Goal: Task Accomplishment & Management: Manage account settings

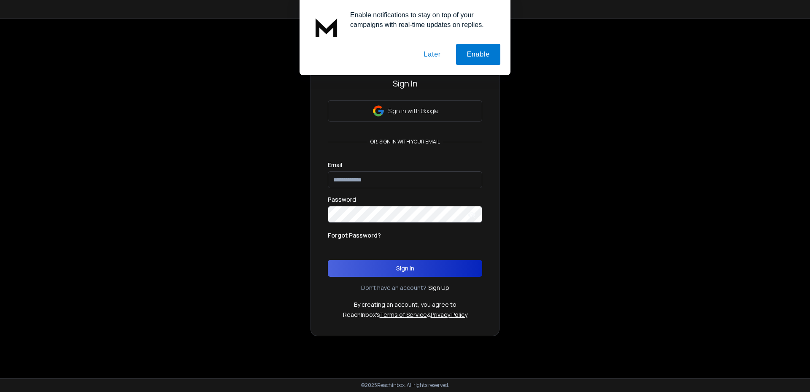
type input "**********"
click at [431, 54] on button "Later" at bounding box center [432, 54] width 38 height 21
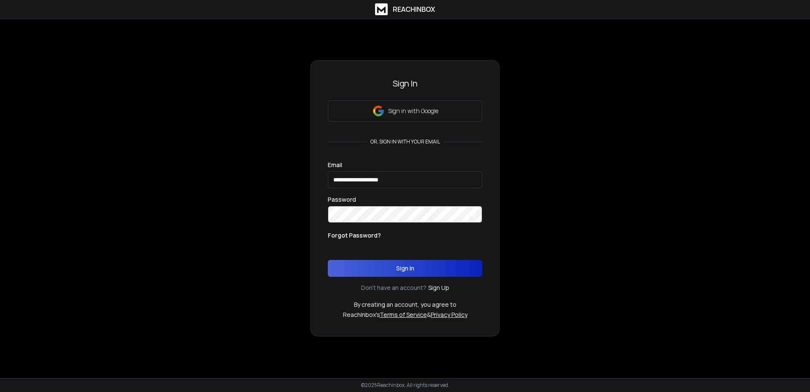
click at [414, 268] on button "Sign In" at bounding box center [405, 268] width 154 height 17
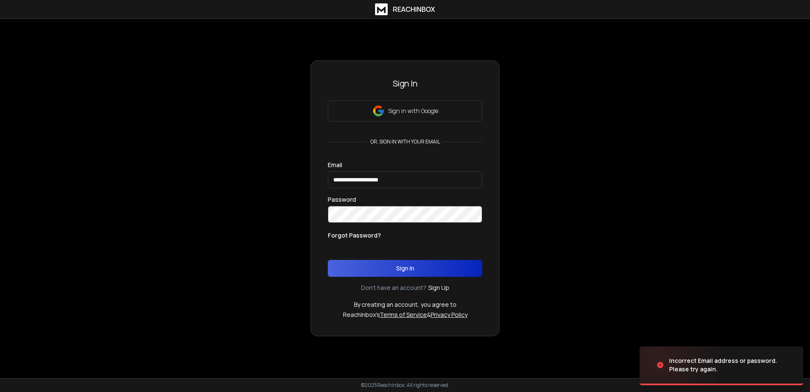
click at [472, 215] on icon at bounding box center [472, 215] width 8 height 8
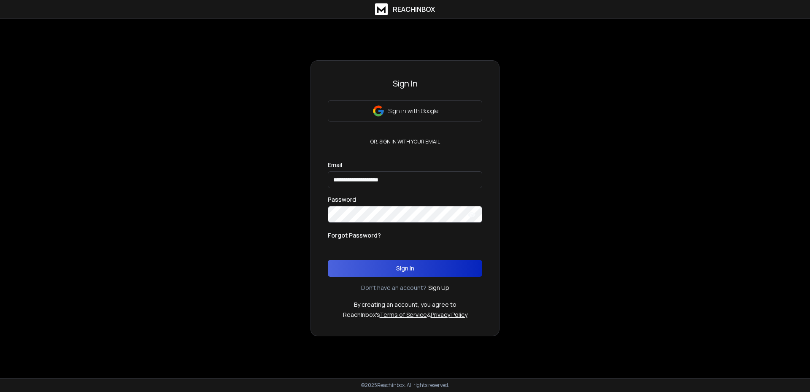
click at [471, 215] on icon at bounding box center [471, 215] width 3 height 3
click at [444, 269] on button "Sign In" at bounding box center [405, 268] width 154 height 17
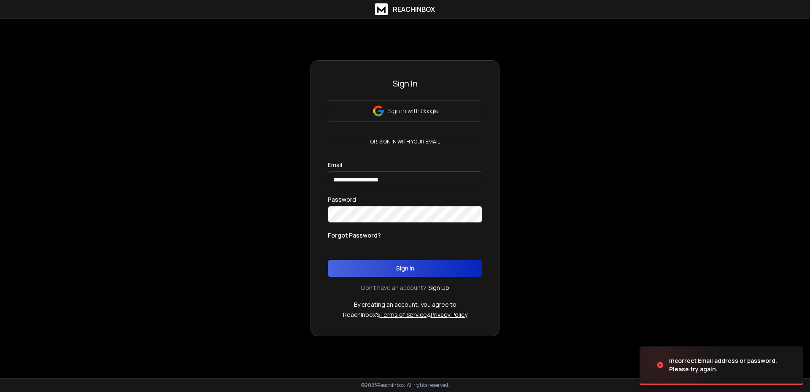
click at [469, 213] on div at bounding box center [405, 214] width 154 height 17
click at [474, 211] on icon at bounding box center [472, 215] width 8 height 8
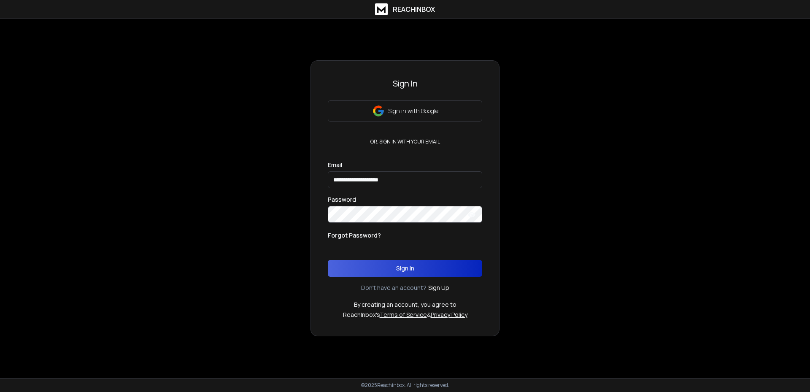
click at [400, 267] on button "Sign In" at bounding box center [405, 268] width 154 height 17
click at [328, 260] on button "Sign In" at bounding box center [405, 268] width 154 height 17
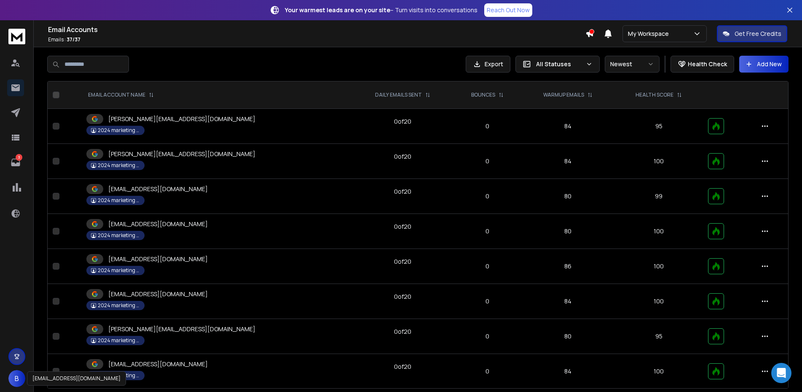
click at [12, 380] on span "B" at bounding box center [16, 378] width 17 height 17
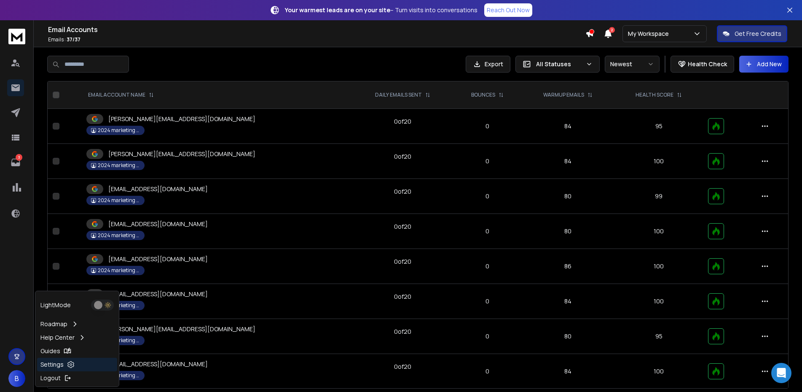
click at [59, 363] on p "Settings" at bounding box center [51, 364] width 23 height 8
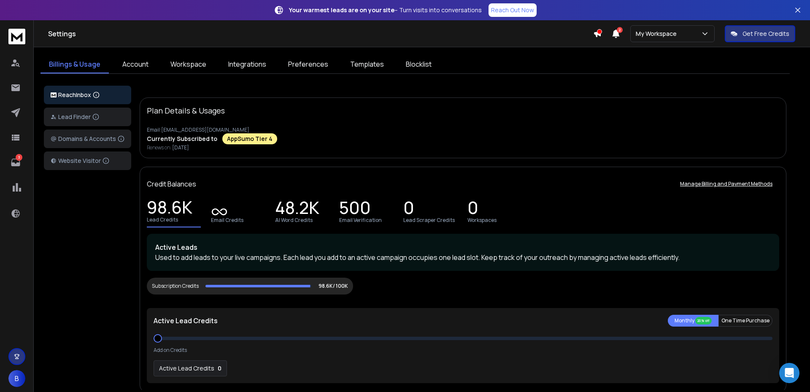
click at [190, 68] on link "Workspace" at bounding box center [188, 65] width 53 height 18
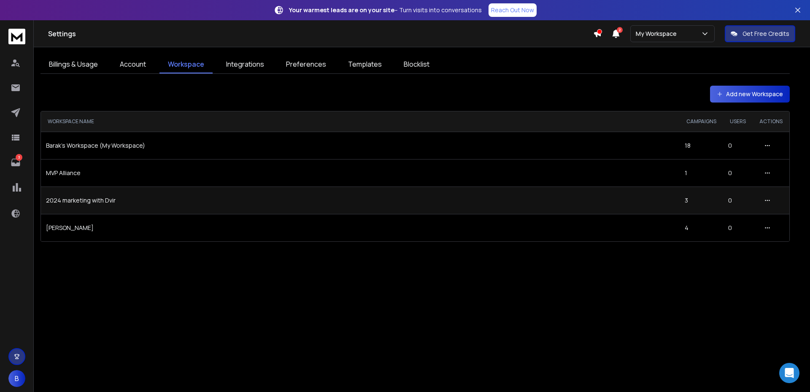
click at [171, 201] on td "2024 marketing with Dvir" at bounding box center [360, 199] width 638 height 27
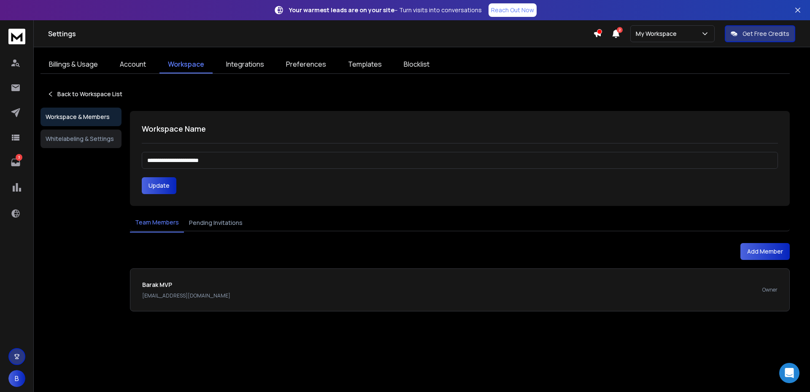
click at [754, 250] on button "Add Member" at bounding box center [764, 251] width 49 height 17
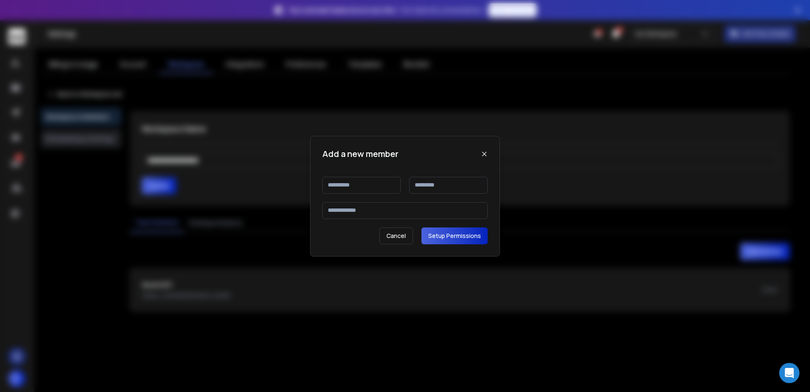
click at [385, 188] on input at bounding box center [361, 185] width 78 height 17
type input "****"
click at [436, 187] on input at bounding box center [448, 185] width 78 height 17
type input "****"
click at [395, 208] on input at bounding box center [404, 210] width 165 height 17
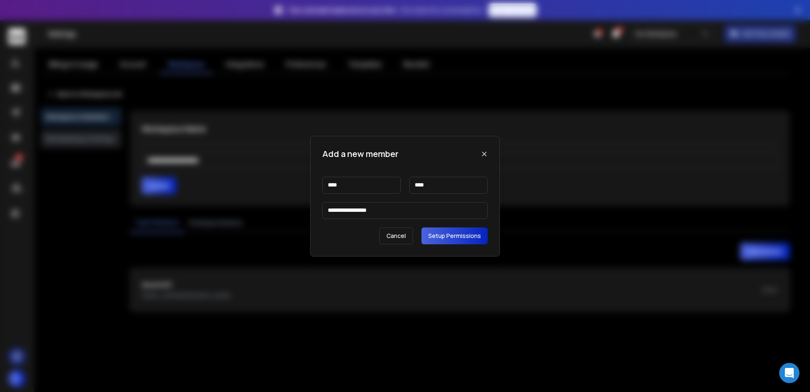
type input "**********"
click at [452, 240] on button "Setup Permissions" at bounding box center [454, 235] width 66 height 17
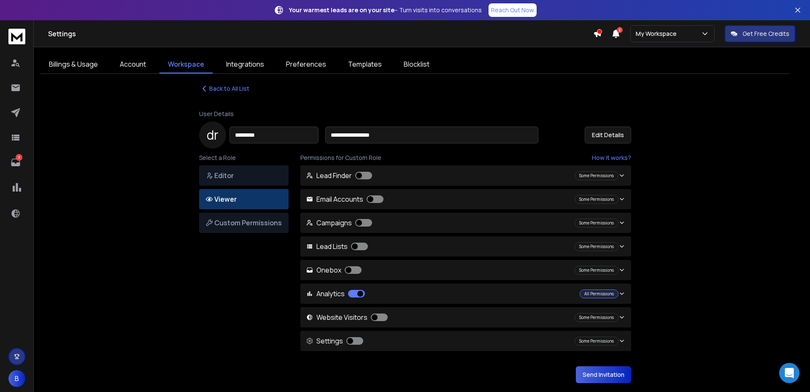
scroll to position [29, 0]
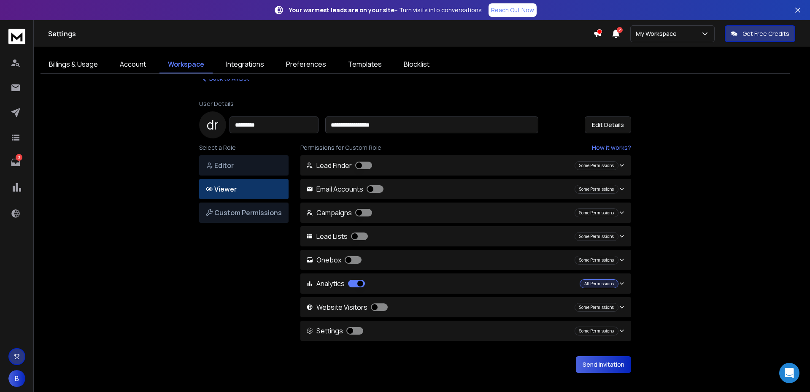
click at [360, 212] on button "button" at bounding box center [363, 213] width 17 height 8
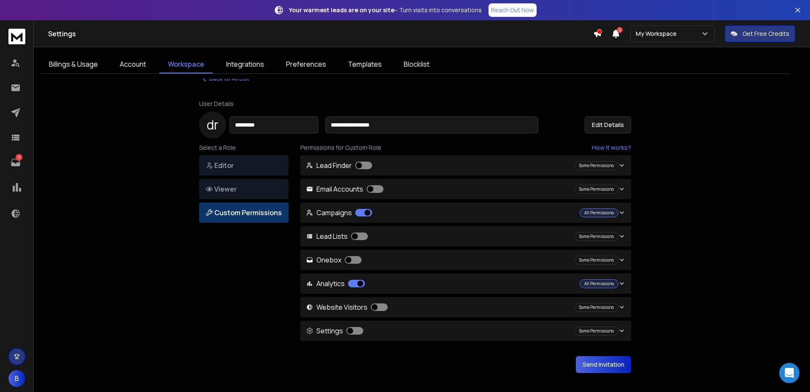
click at [593, 210] on div "All Permissions" at bounding box center [598, 212] width 39 height 9
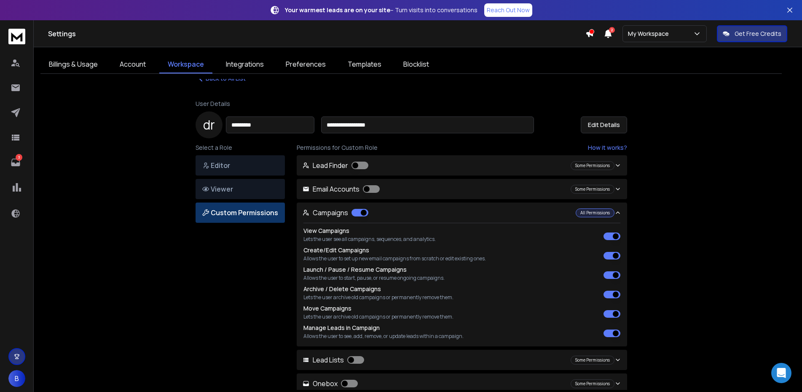
click at [603, 210] on div "All Permissions" at bounding box center [595, 212] width 39 height 9
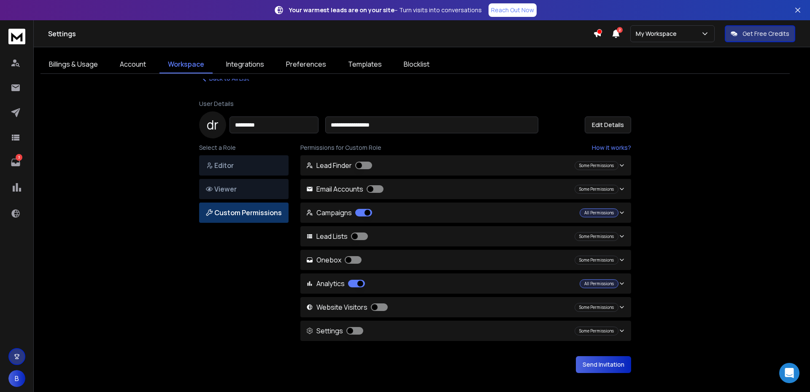
click at [355, 234] on button "button" at bounding box center [359, 236] width 17 height 8
click at [347, 258] on button "button" at bounding box center [353, 260] width 17 height 8
click at [600, 365] on button "Send Invitation" at bounding box center [603, 364] width 55 height 17
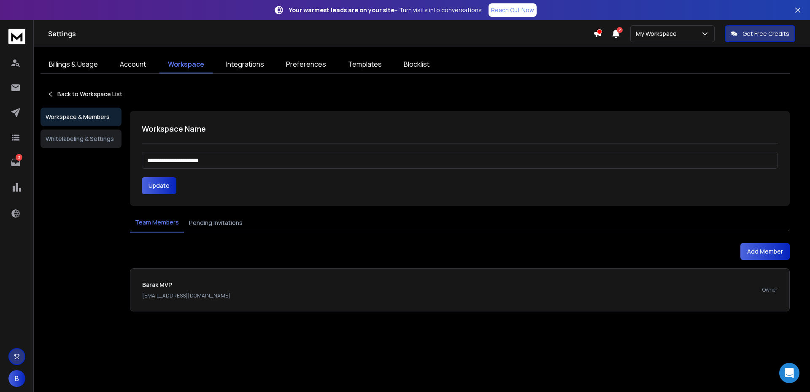
click at [180, 62] on link "Workspace" at bounding box center [185, 65] width 53 height 18
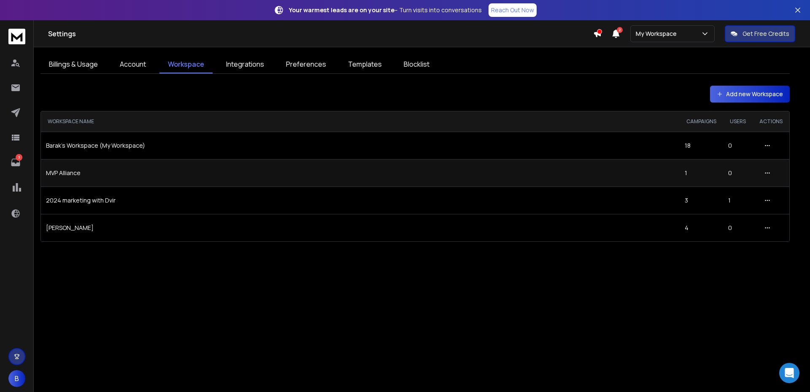
click at [153, 176] on td "MVP Alliance" at bounding box center [360, 172] width 638 height 27
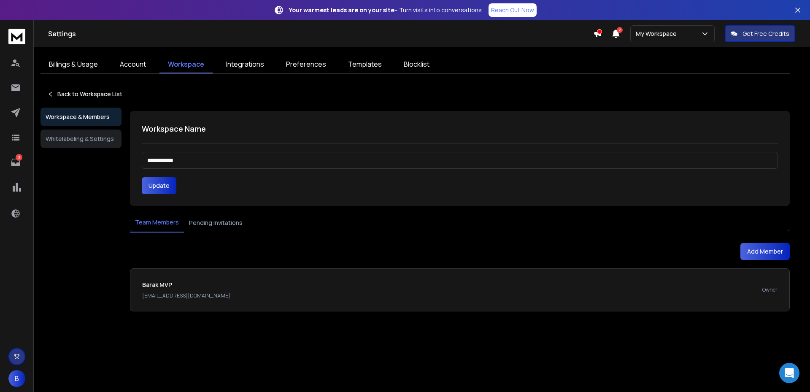
click at [211, 223] on button "Pending Invitations" at bounding box center [216, 222] width 64 height 19
click at [162, 223] on button "Team Members" at bounding box center [157, 222] width 54 height 19
click at [174, 64] on link "Workspace" at bounding box center [185, 65] width 53 height 18
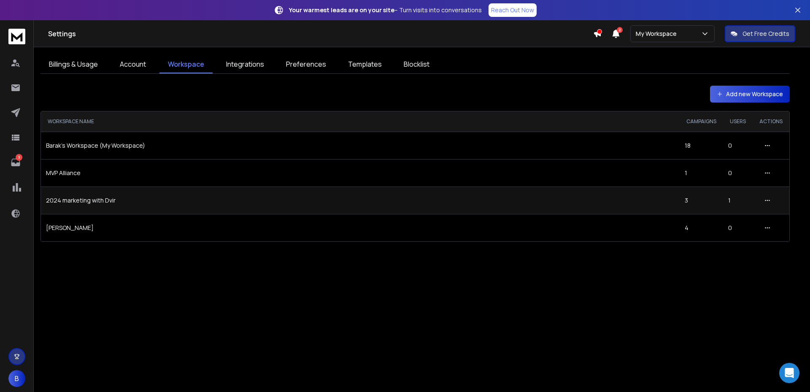
click at [100, 200] on td "2024 marketing with Dvir" at bounding box center [360, 199] width 638 height 27
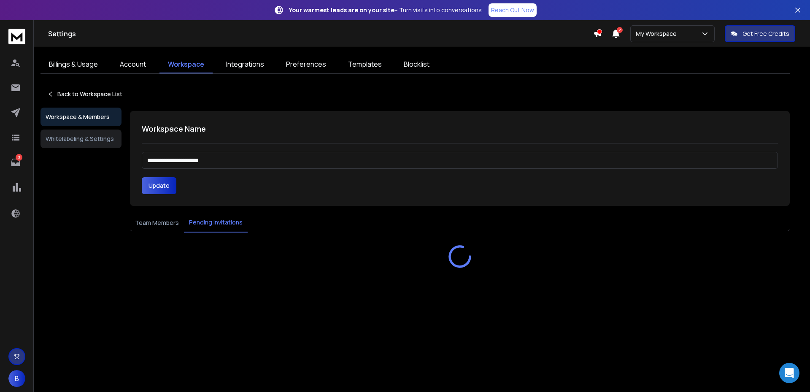
click at [229, 224] on button "Pending Invitations" at bounding box center [216, 222] width 64 height 19
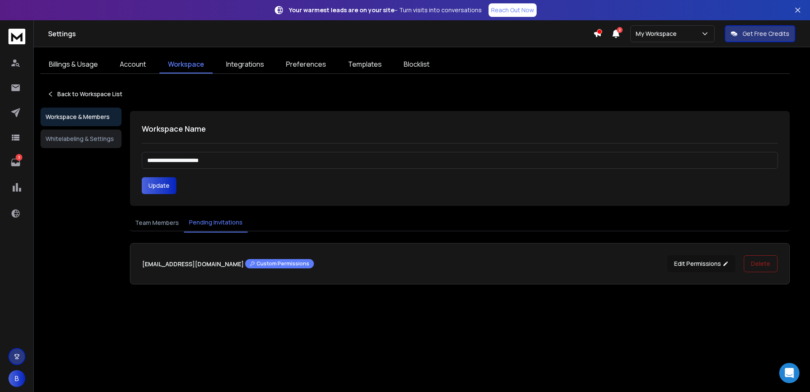
click at [156, 221] on button "Team Members" at bounding box center [157, 222] width 54 height 19
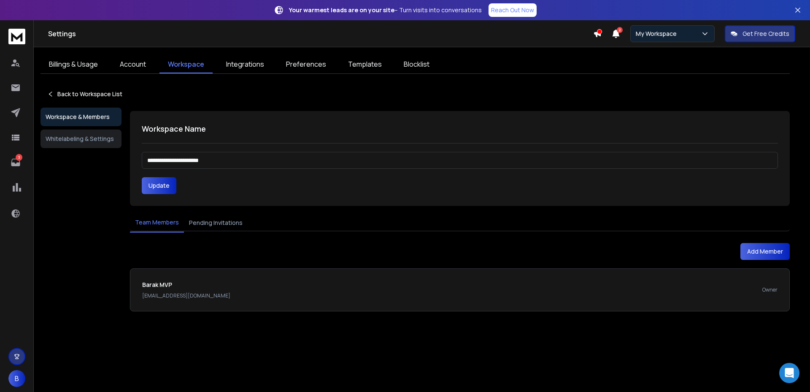
click at [673, 30] on p "My Workspace" at bounding box center [657, 34] width 44 height 8
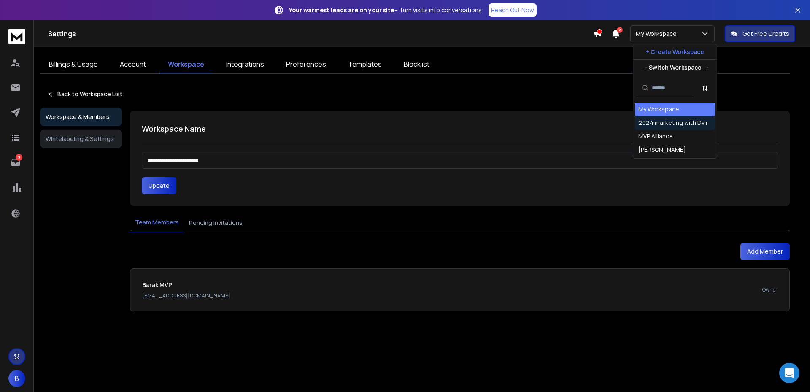
click at [667, 122] on div "2024 marketing with Dvir" at bounding box center [673, 122] width 70 height 8
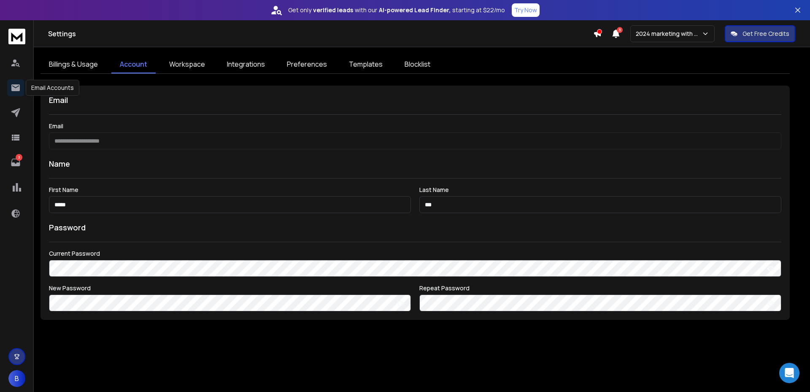
click at [19, 91] on icon at bounding box center [16, 88] width 10 height 10
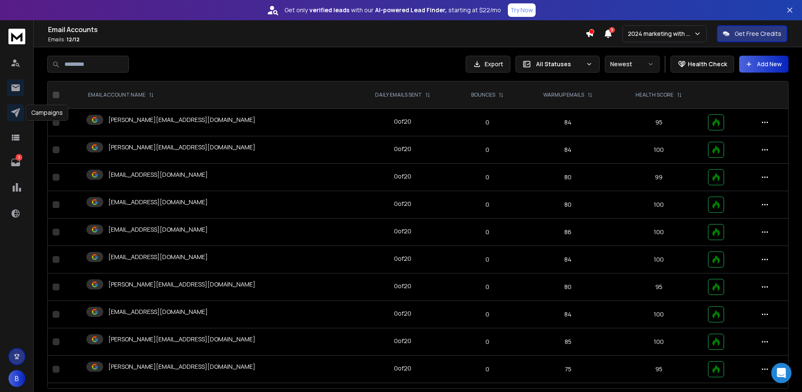
click at [17, 116] on icon at bounding box center [16, 113] width 10 height 10
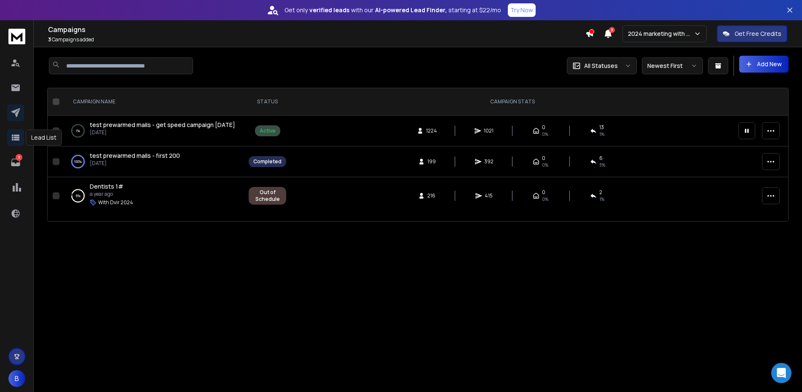
click at [17, 133] on icon at bounding box center [16, 137] width 10 height 10
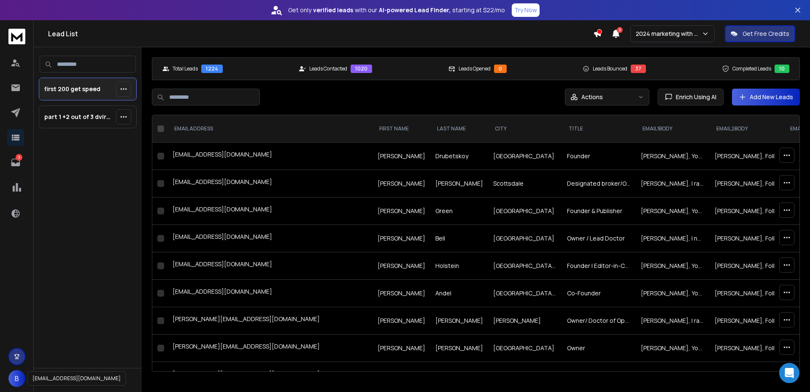
click at [17, 381] on span "B" at bounding box center [16, 378] width 17 height 17
click at [51, 379] on p "Logout" at bounding box center [50, 378] width 20 height 8
